Goal: Task Accomplishment & Management: Manage account settings

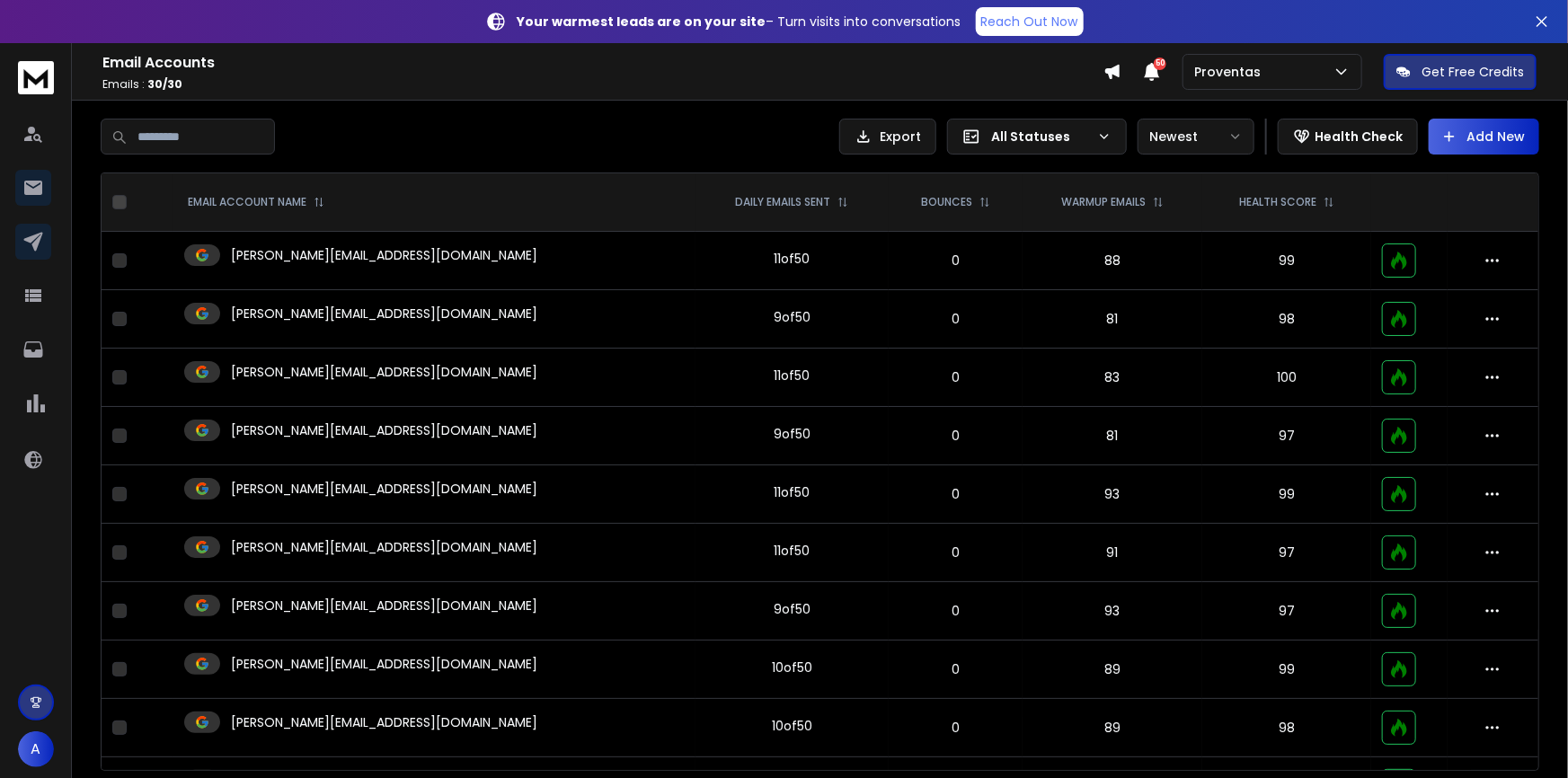
click at [29, 233] on icon at bounding box center [34, 242] width 22 height 22
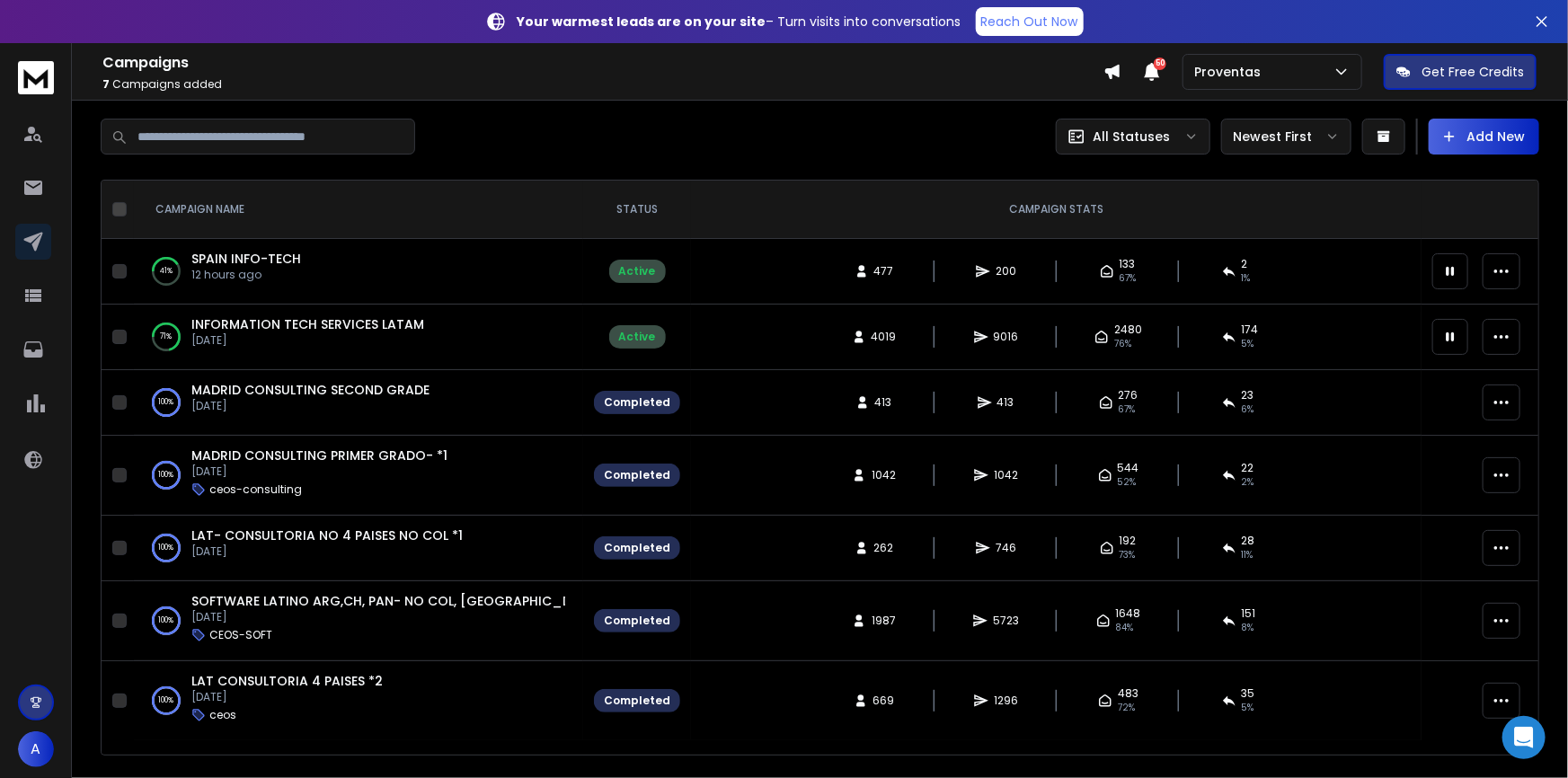
click at [774, 150] on div at bounding box center [460, 136] width 720 height 36
click at [34, 184] on icon at bounding box center [34, 188] width 18 height 15
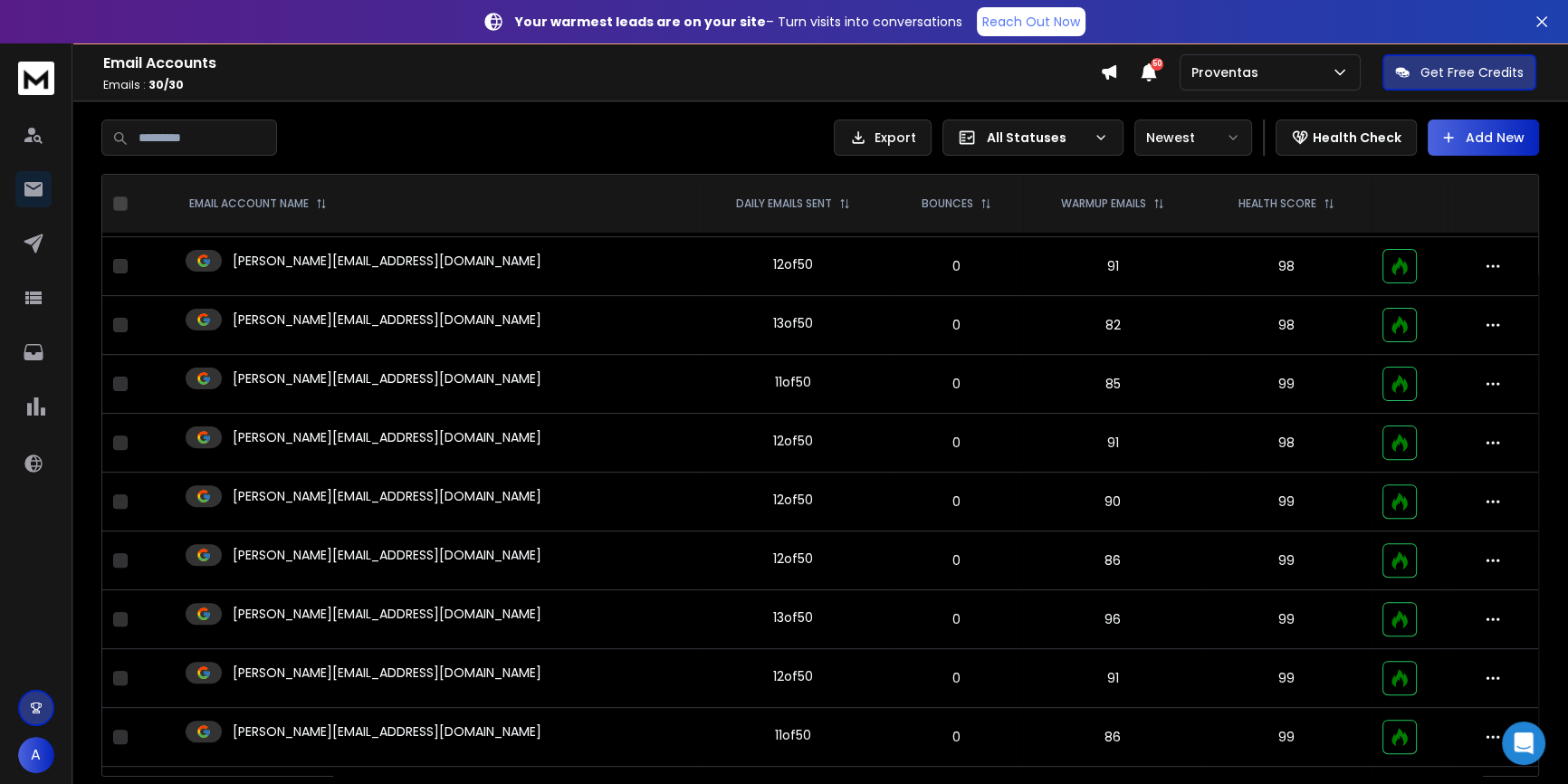
scroll to position [1231, 0]
click at [1286, 75] on div "Proventas" at bounding box center [1270, 73] width 157 height 18
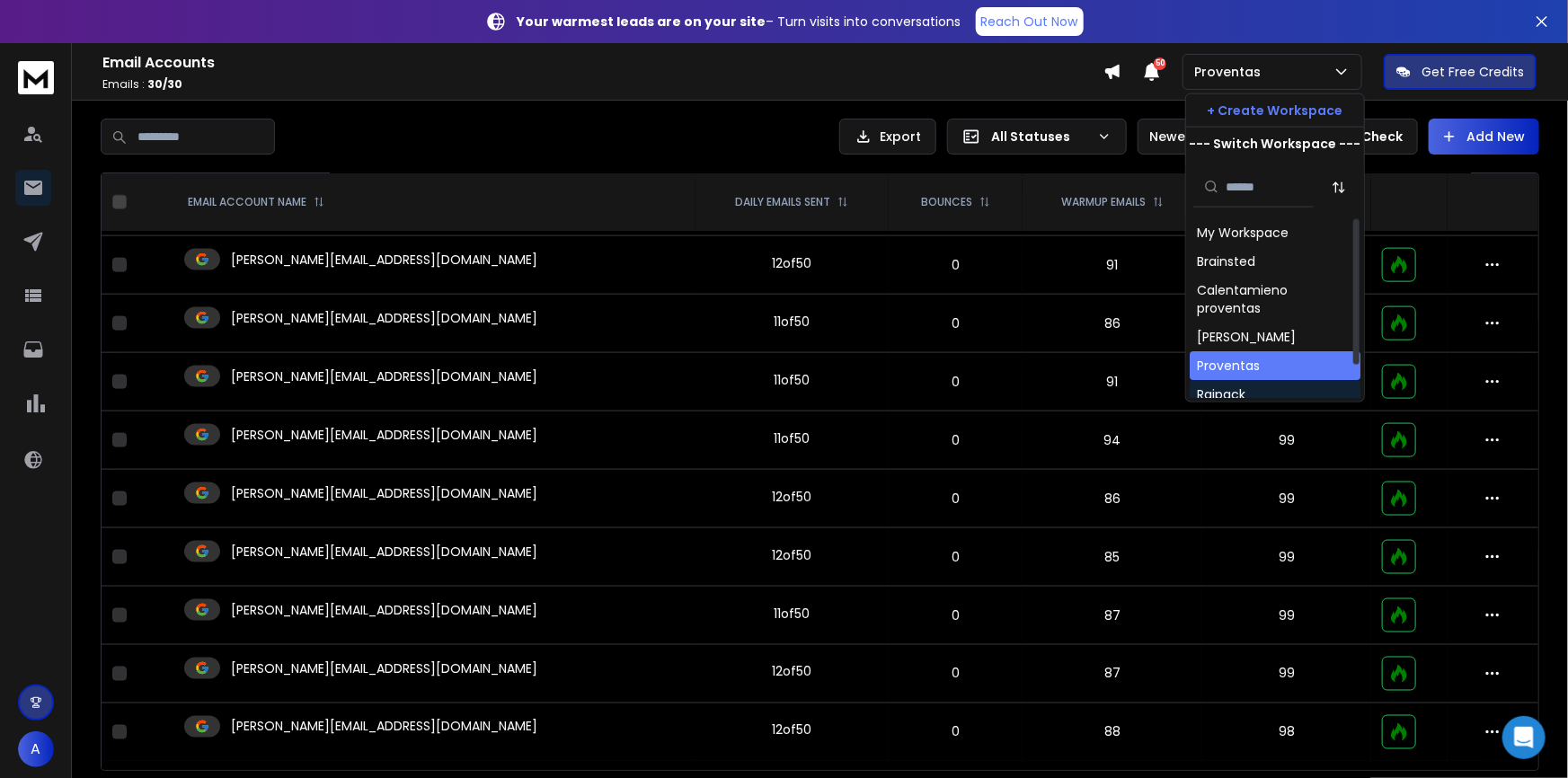
click at [1243, 394] on div "Rajpack" at bounding box center [1221, 394] width 48 height 18
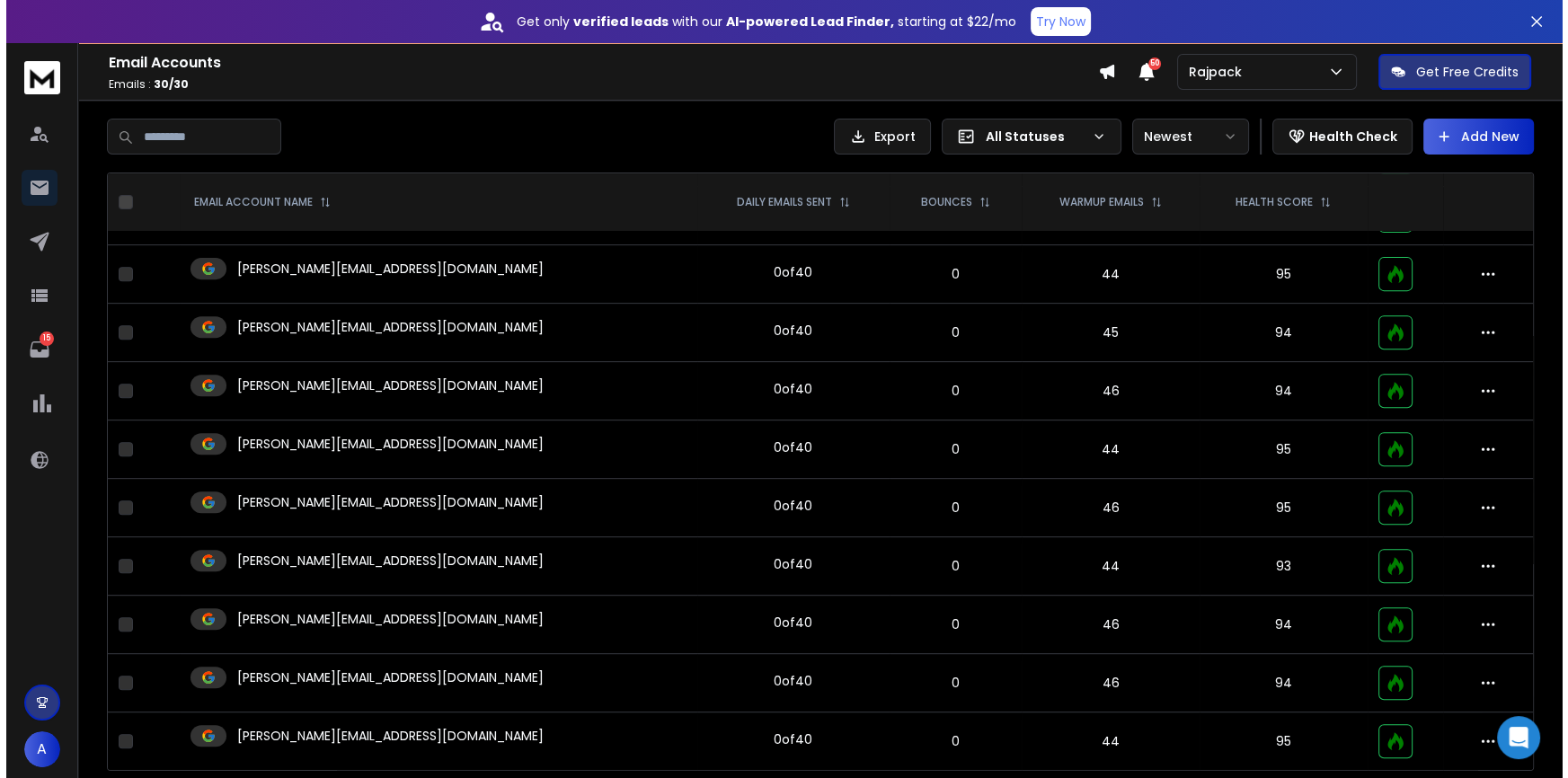
scroll to position [1061, 0]
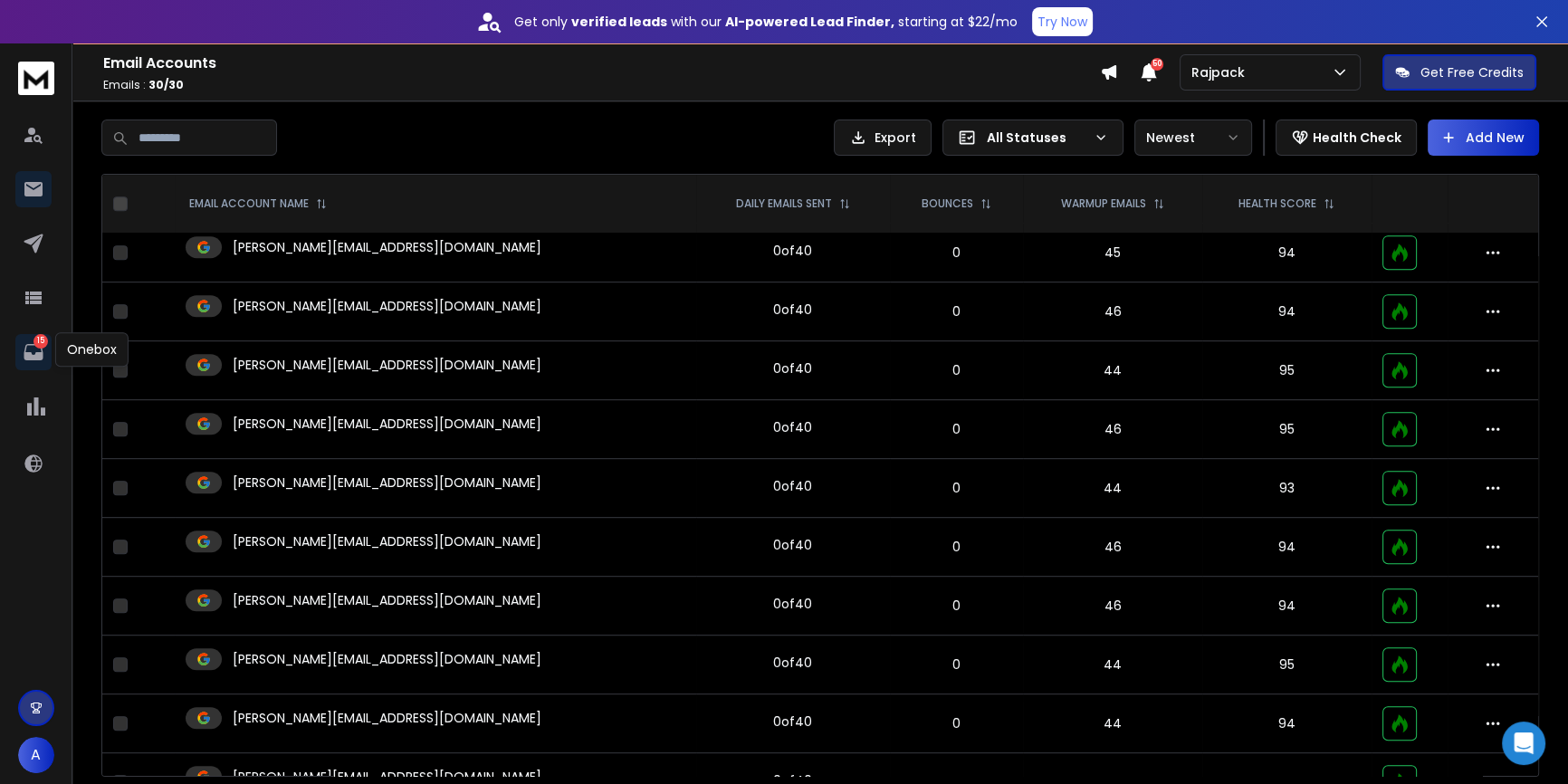
click at [39, 346] on p "15" at bounding box center [40, 341] width 15 height 15
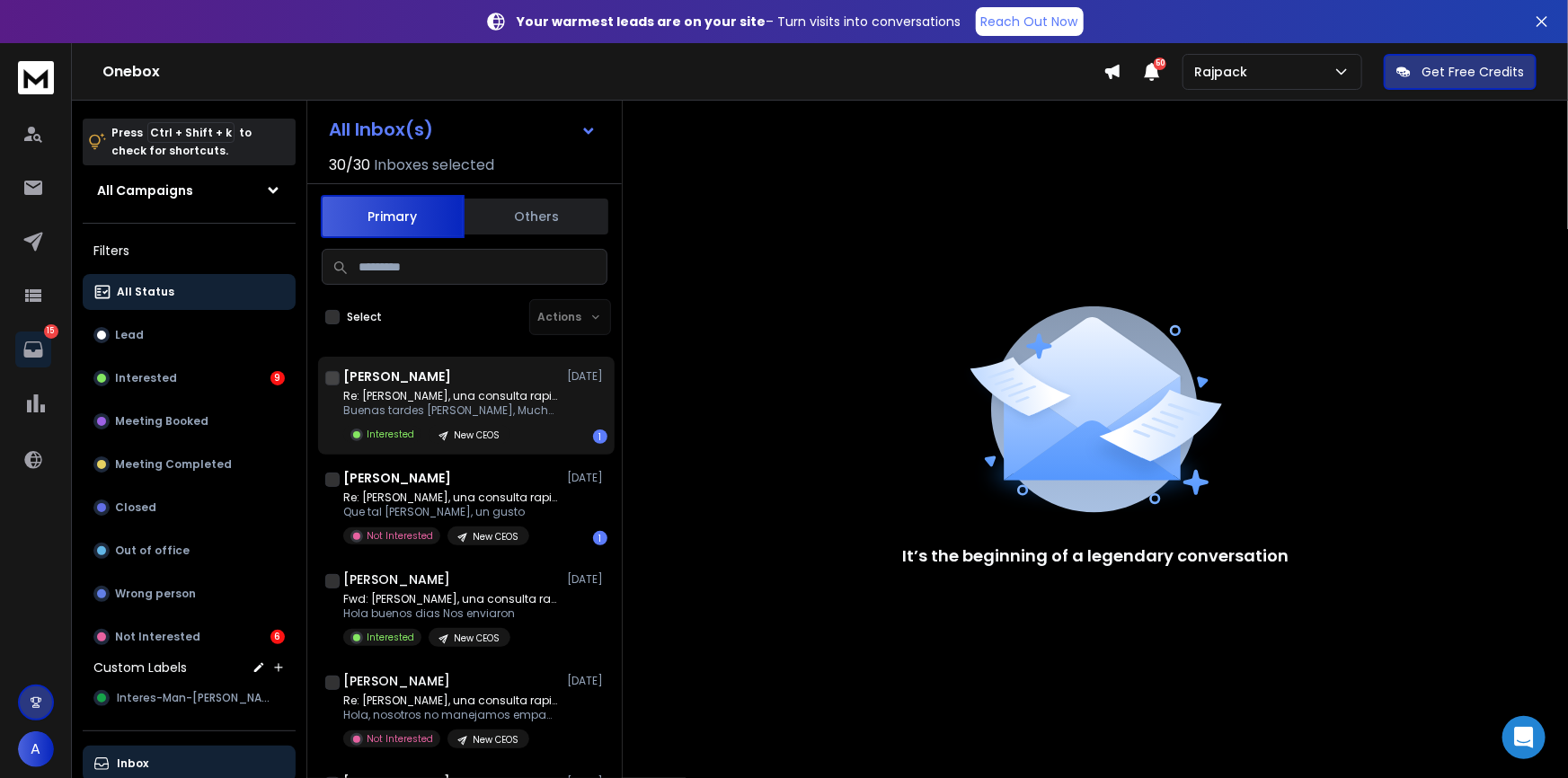
click at [443, 408] on p "Buenas tardes Fernando, Muchas gracias" at bounding box center [451, 411] width 216 height 15
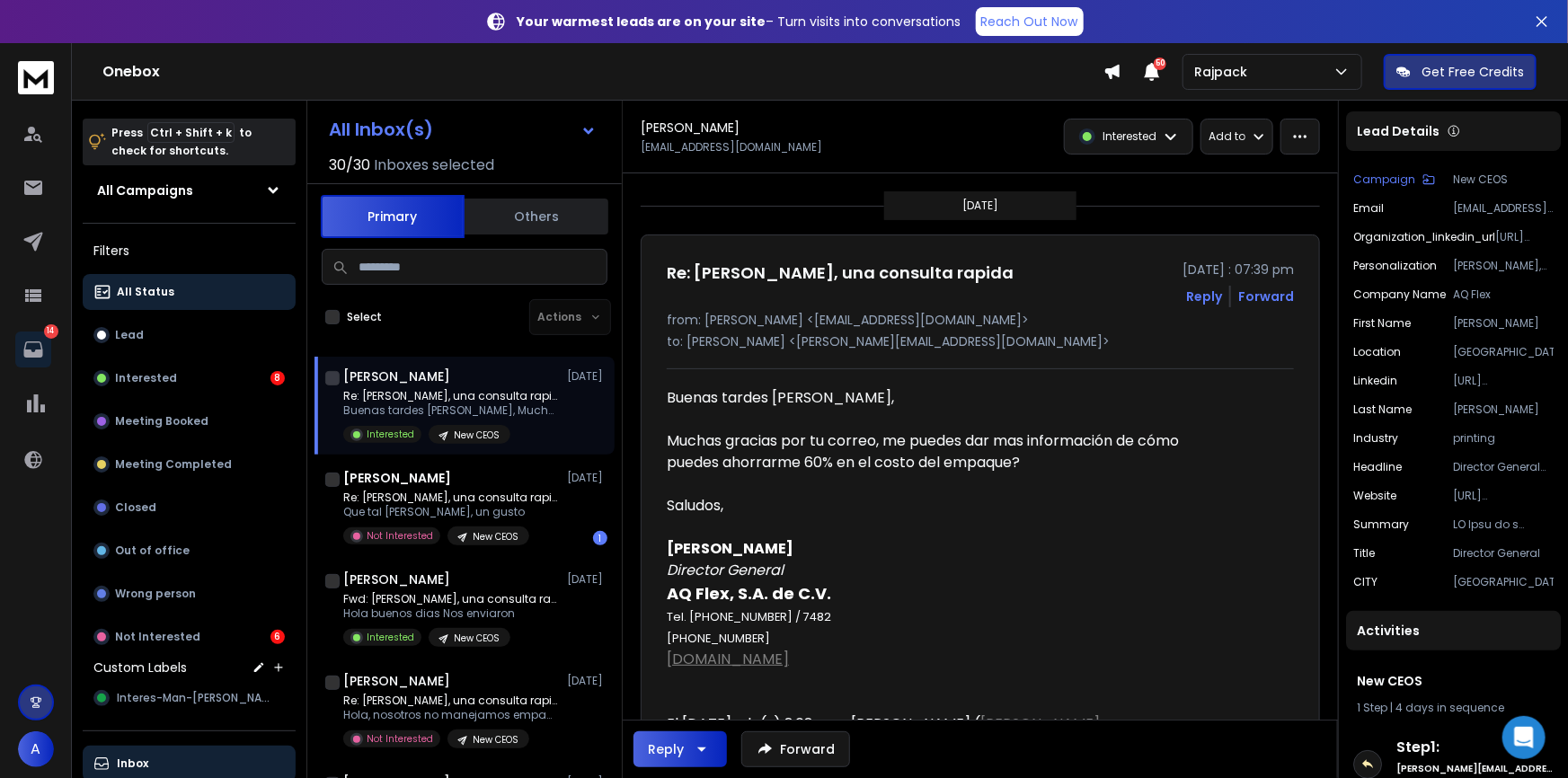
scroll to position [163, 0]
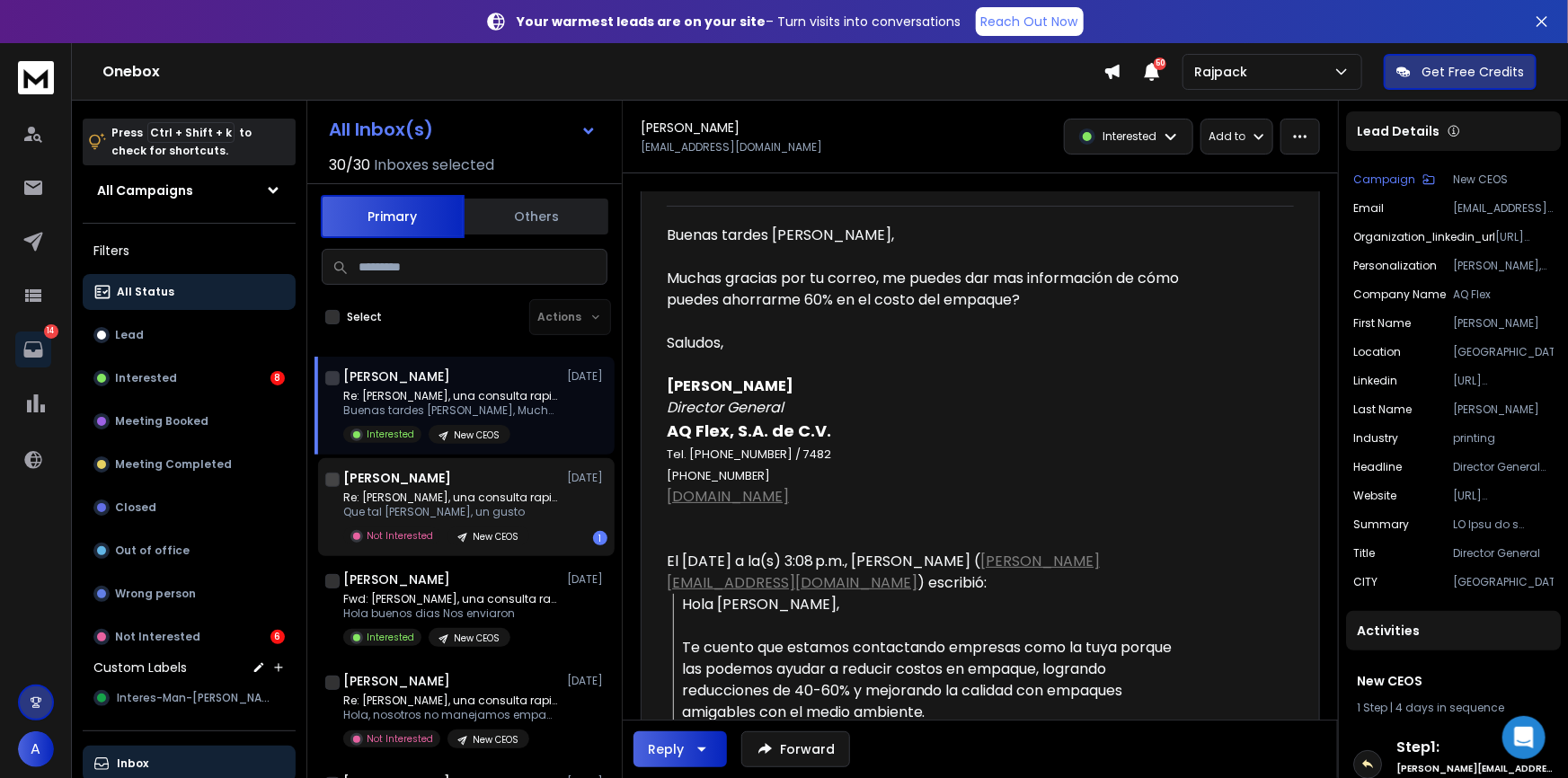
click at [431, 485] on div "César O. Moreno 11 Aug" at bounding box center [475, 478] width 264 height 18
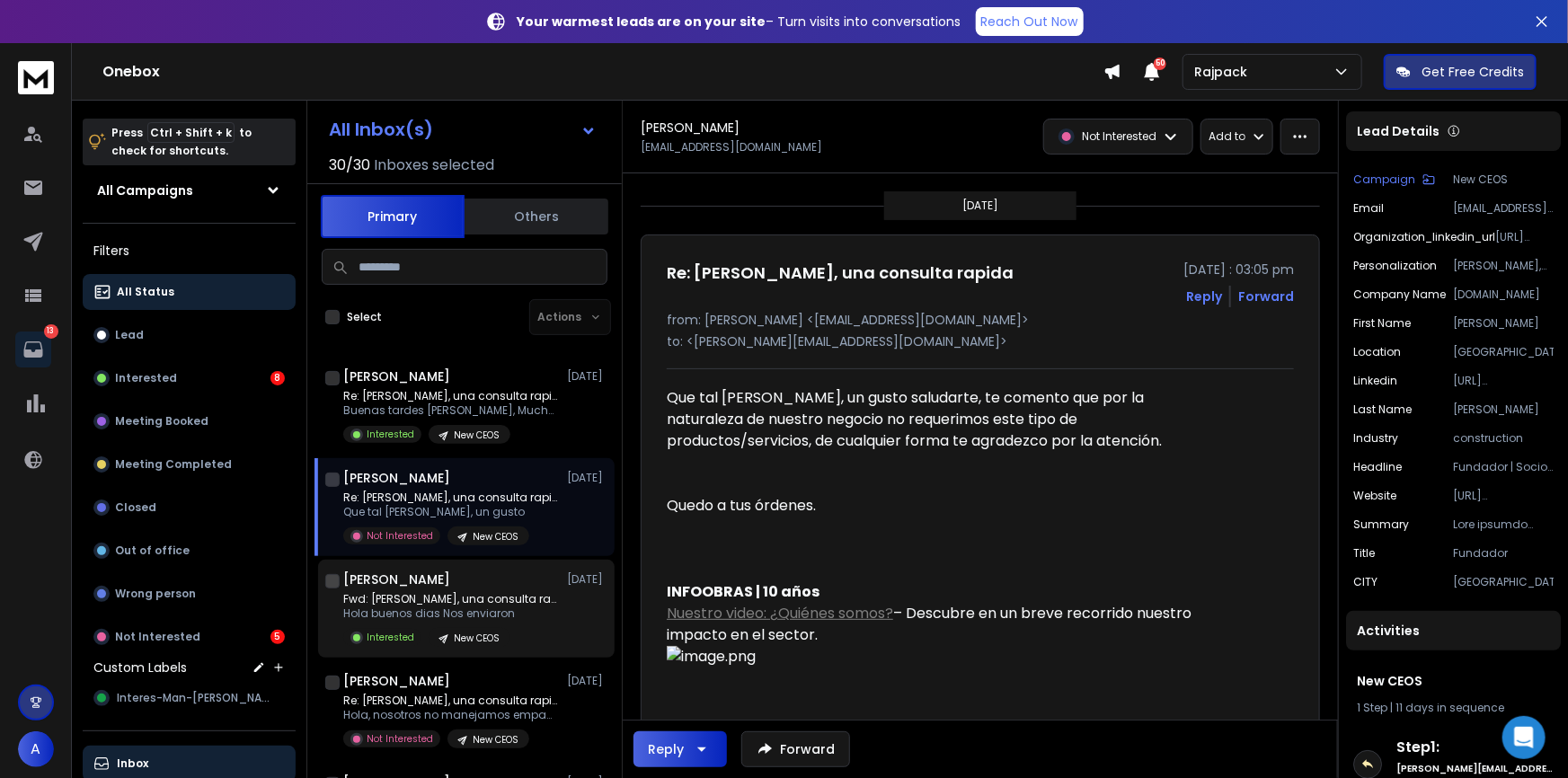
click at [450, 586] on h1 "Junoel Tavares Mendoza" at bounding box center [396, 580] width 107 height 18
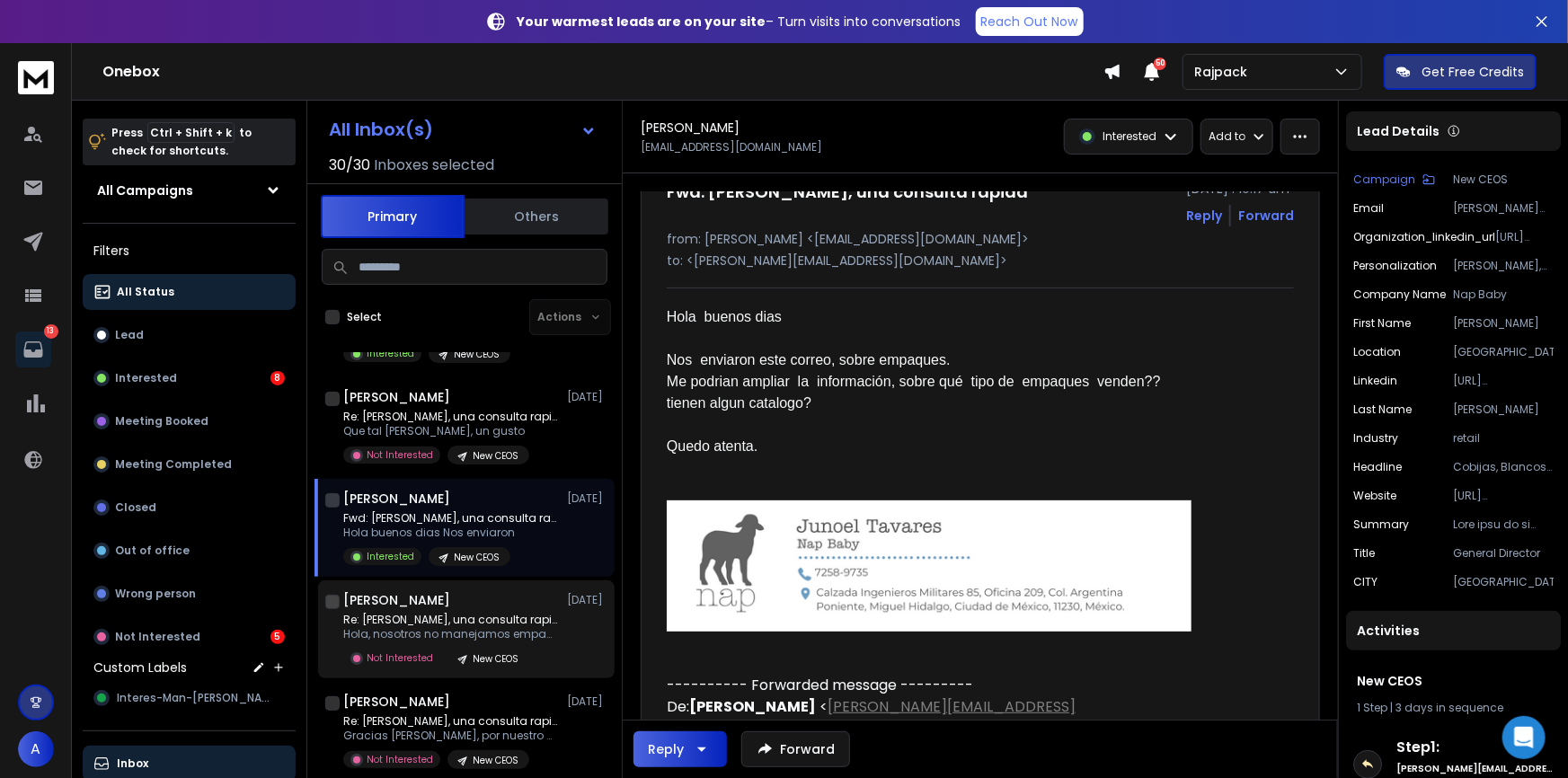
scroll to position [245, 0]
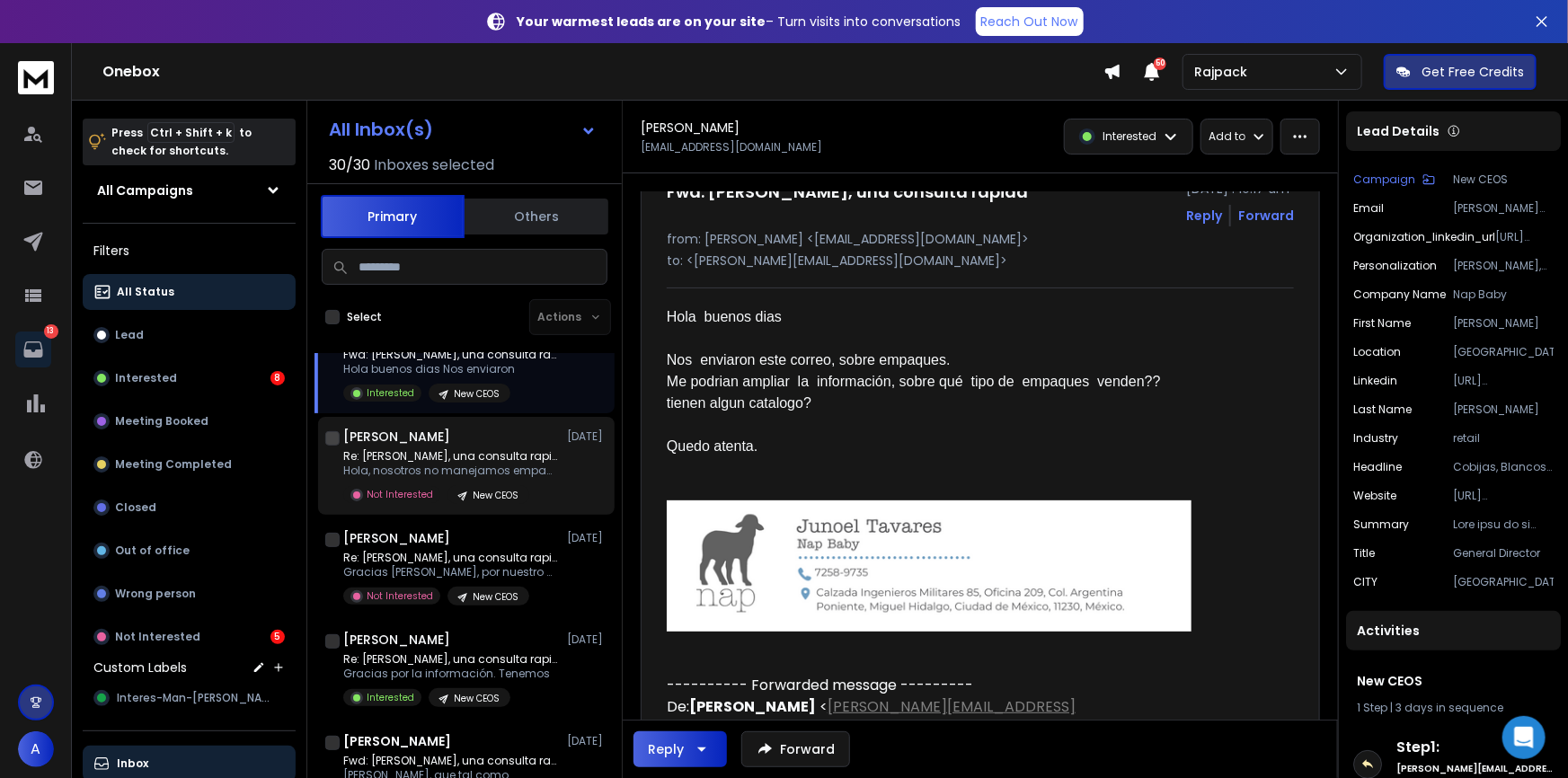
click at [444, 667] on p "Gracias por la información. Tenemos" at bounding box center [451, 674] width 216 height 15
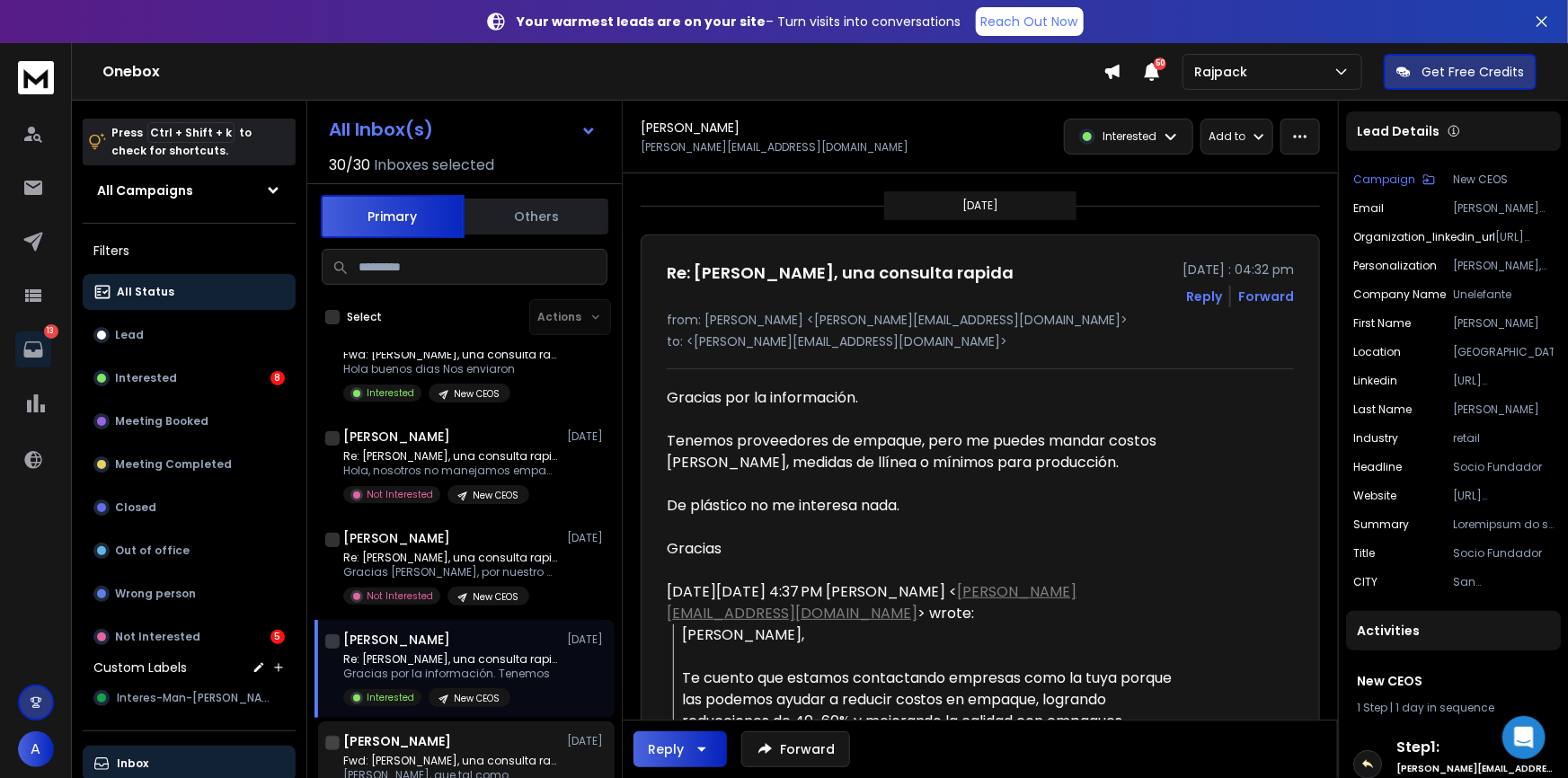
scroll to position [408, 0]
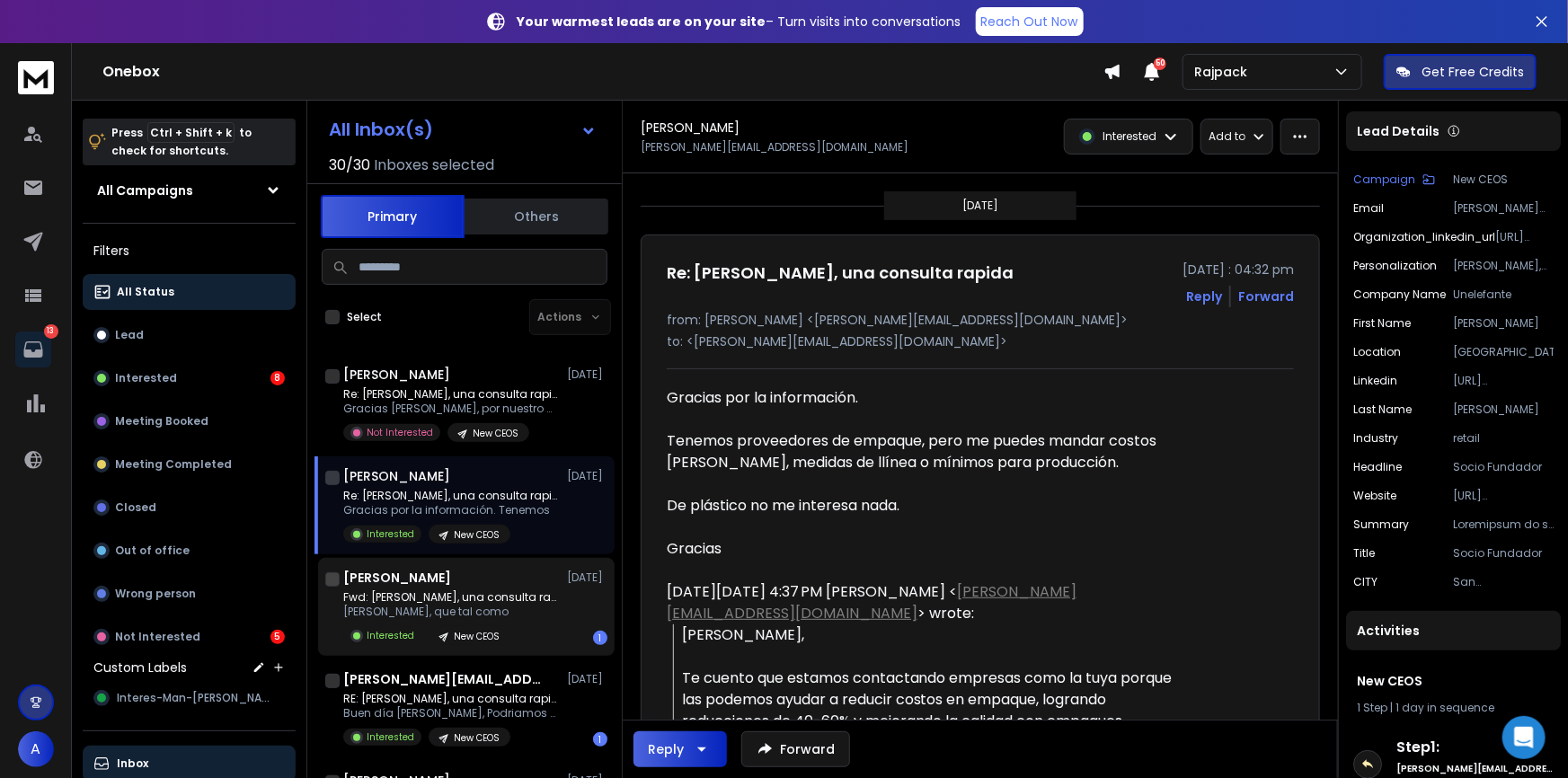
click at [482, 618] on div "Fwd: Kristen, una consulta rapida Hola Fernando, que tal como Interested New CE…" at bounding box center [451, 617] width 216 height 55
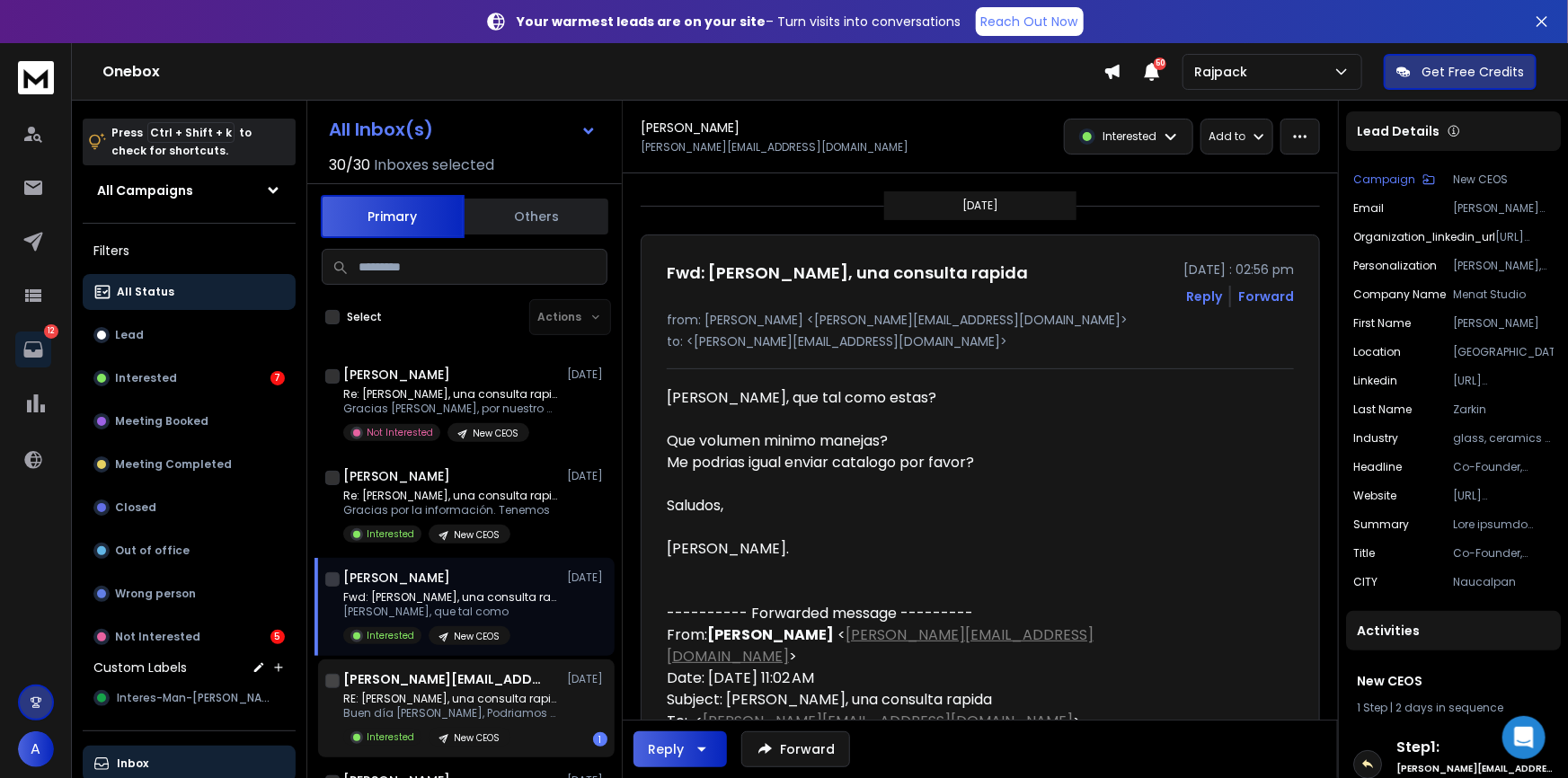
click at [449, 680] on h1 "noegarcia@grupoagrocor.com" at bounding box center [442, 679] width 197 height 18
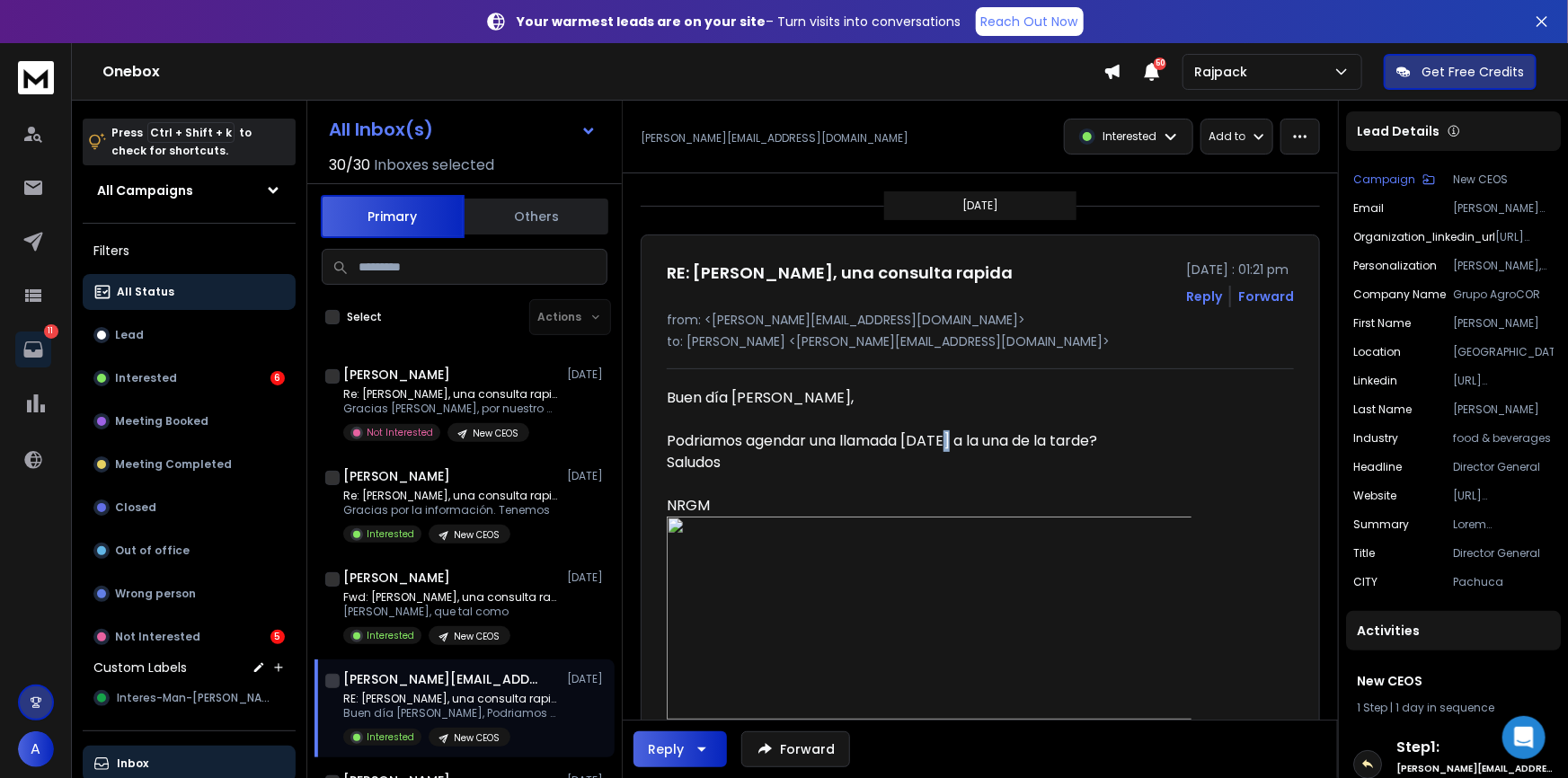
click at [934, 441] on span "Buen día Fernando, Podriamos agendar una llamada hoy a la una de la tarde? Salu…" at bounding box center [881, 429] width 430 height 85
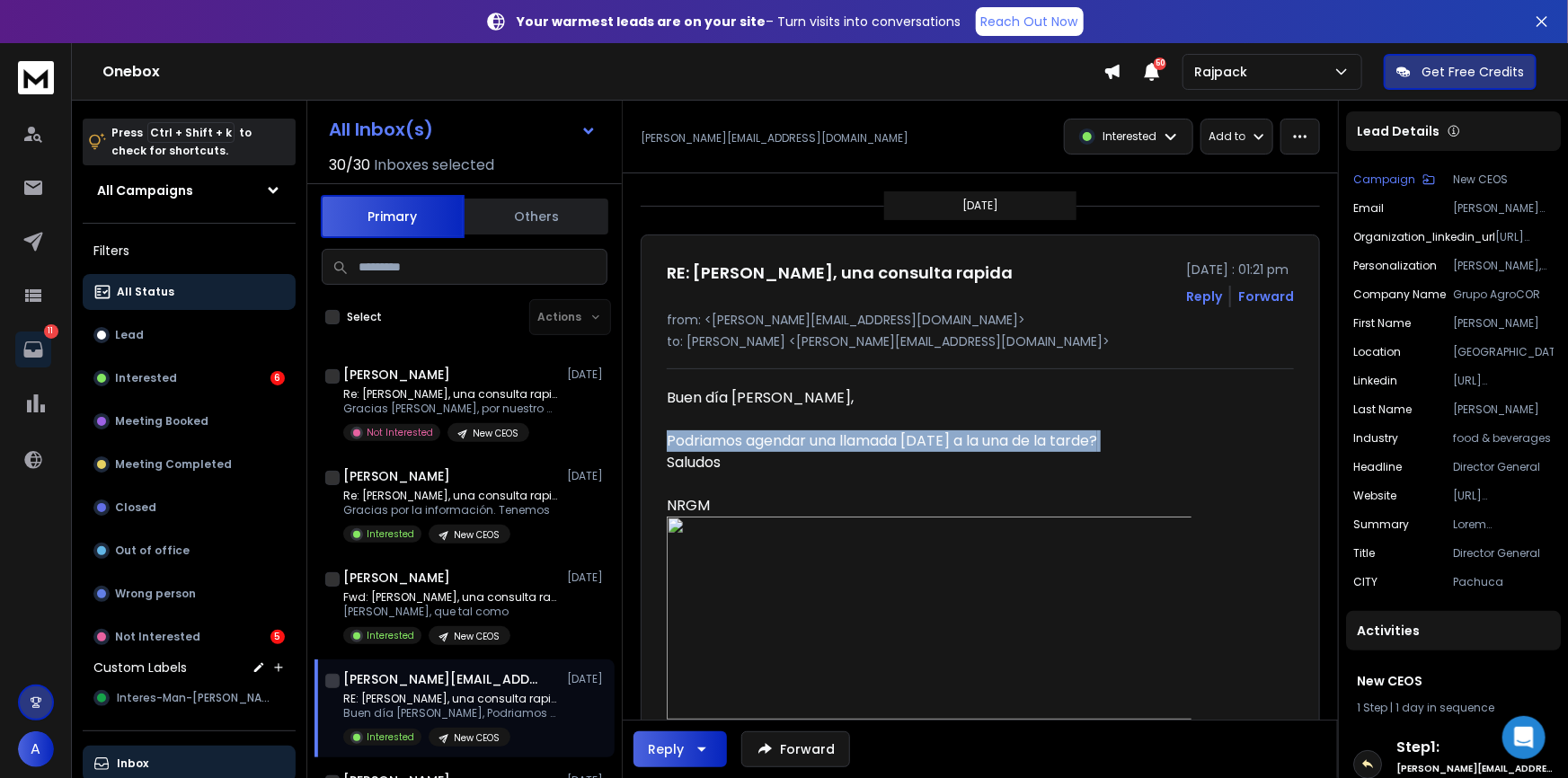
click at [934, 441] on span "Buen día Fernando, Podriamos agendar una llamada hoy a la una de la tarde? Salu…" at bounding box center [881, 429] width 430 height 85
drag, startPoint x: 657, startPoint y: 394, endPoint x: 849, endPoint y: 447, distance: 199.2
click at [837, 451] on p "Buen día Fernando, Podriamos agendar una llamada hoy a la una de la tarde? Salu…" at bounding box center [929, 430] width 525 height 86
